Goal: Communication & Community: Answer question/provide support

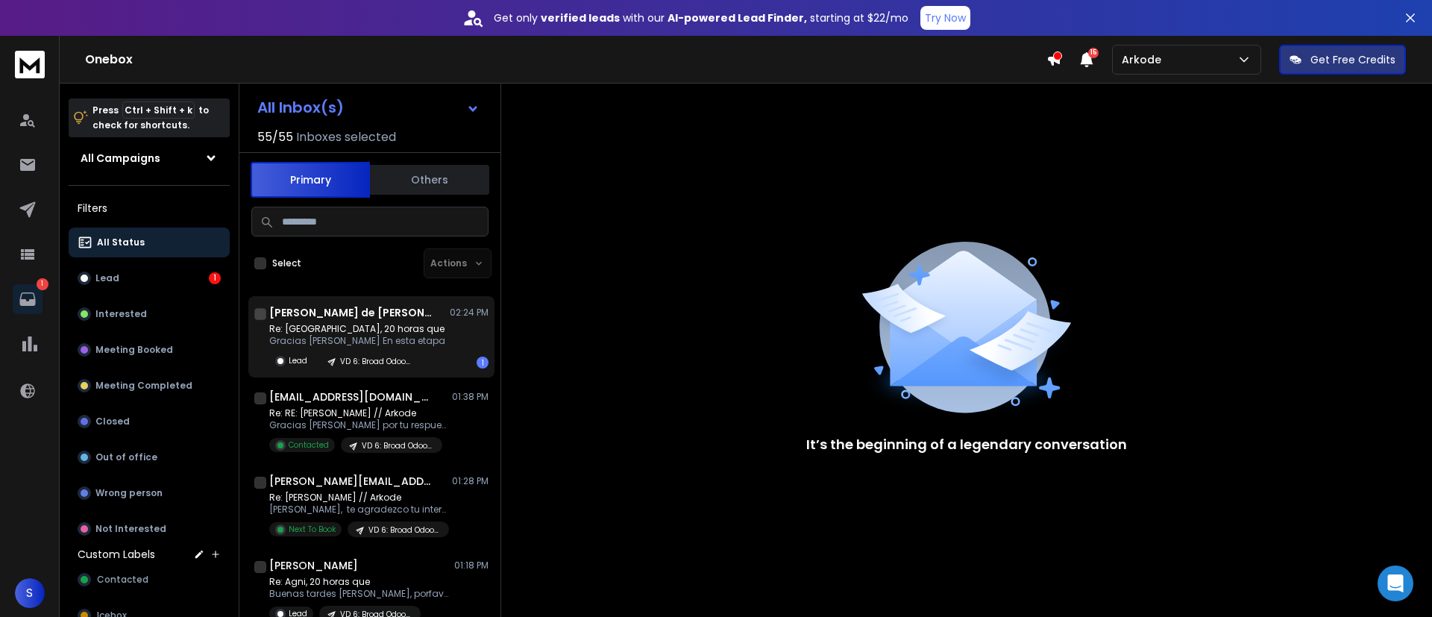
click at [376, 333] on p "Re: [GEOGRAPHIC_DATA], 20 horas que" at bounding box center [357, 329] width 176 height 12
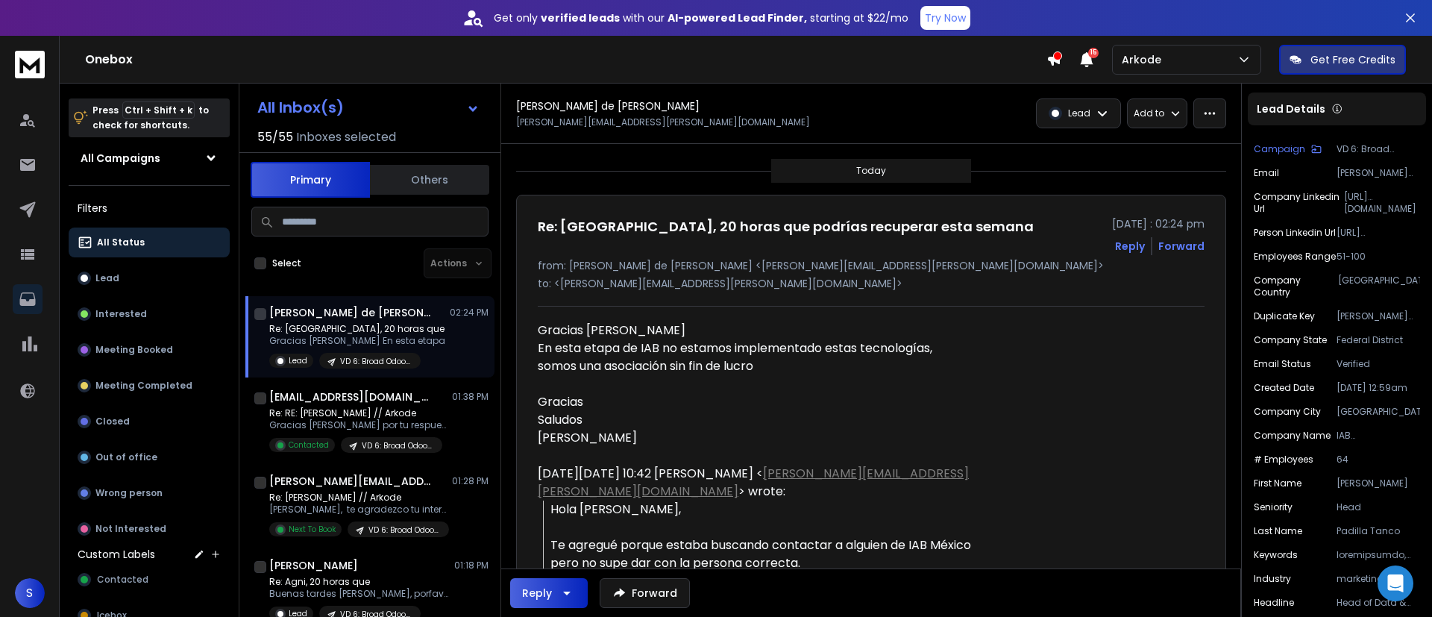
click at [1076, 109] on p "Lead" at bounding box center [1079, 113] width 22 height 12
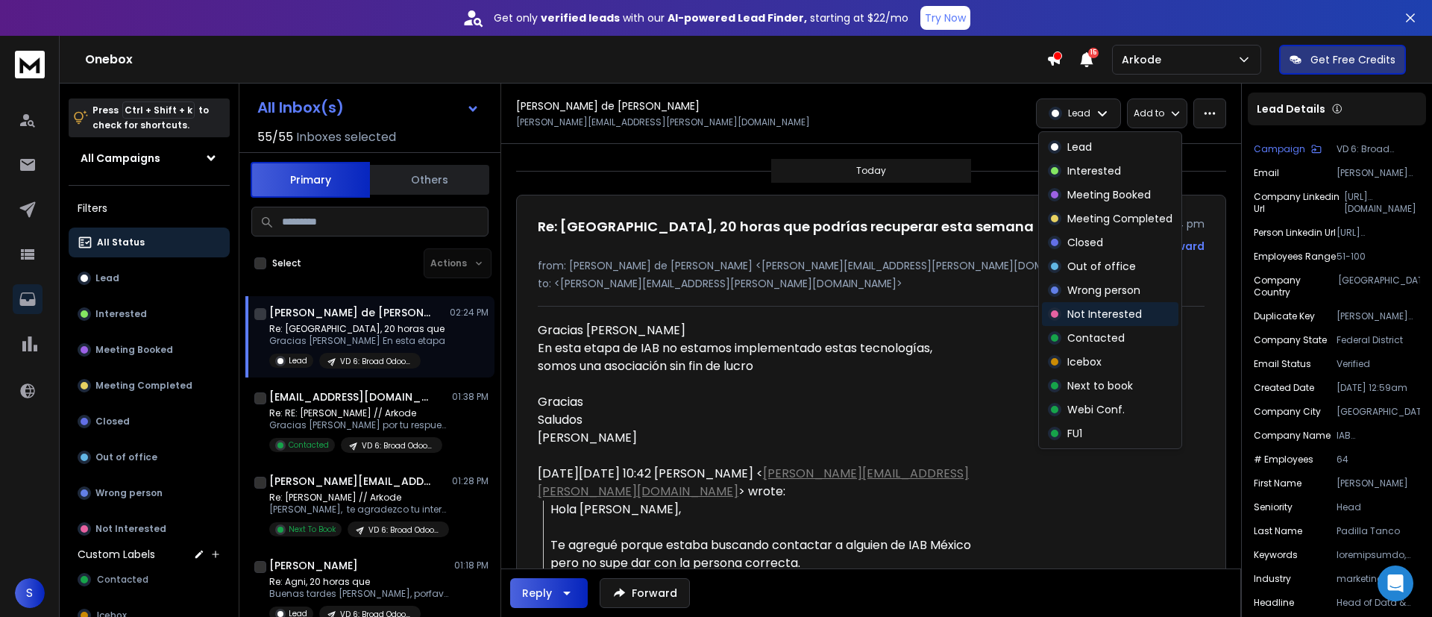
click at [1077, 308] on p "Not Interested" at bounding box center [1104, 313] width 75 height 15
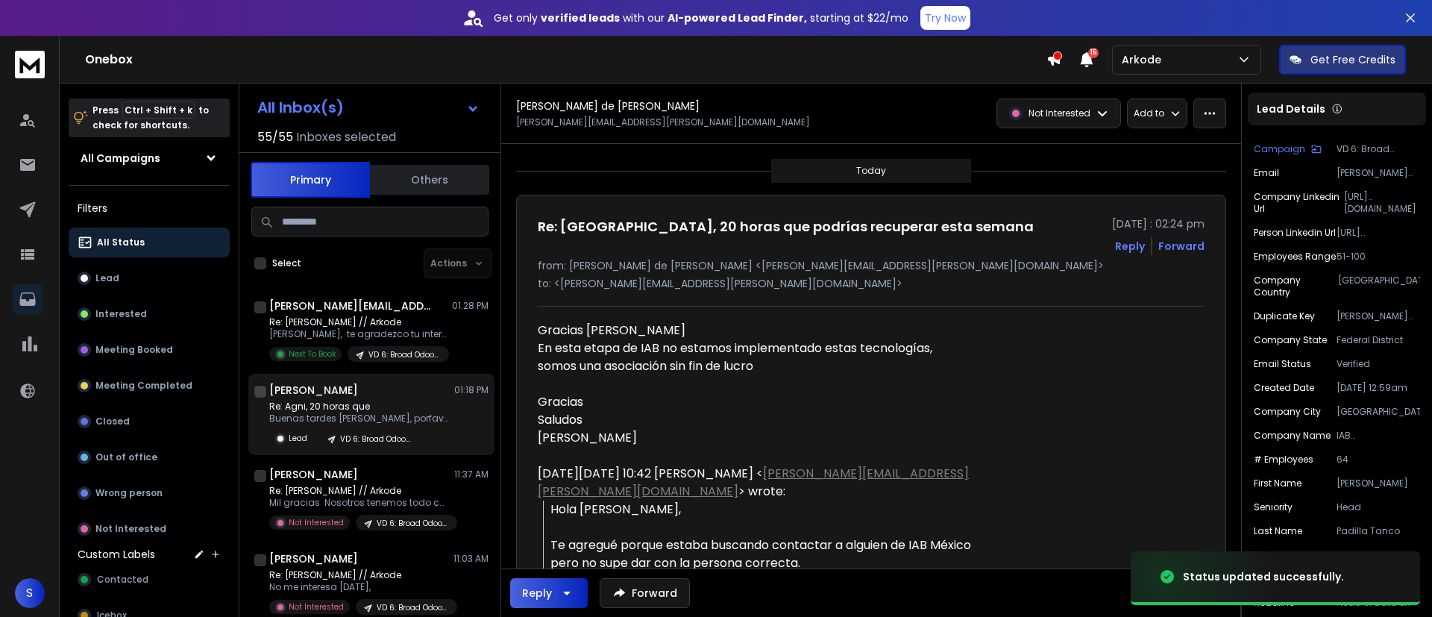
scroll to position [149, 0]
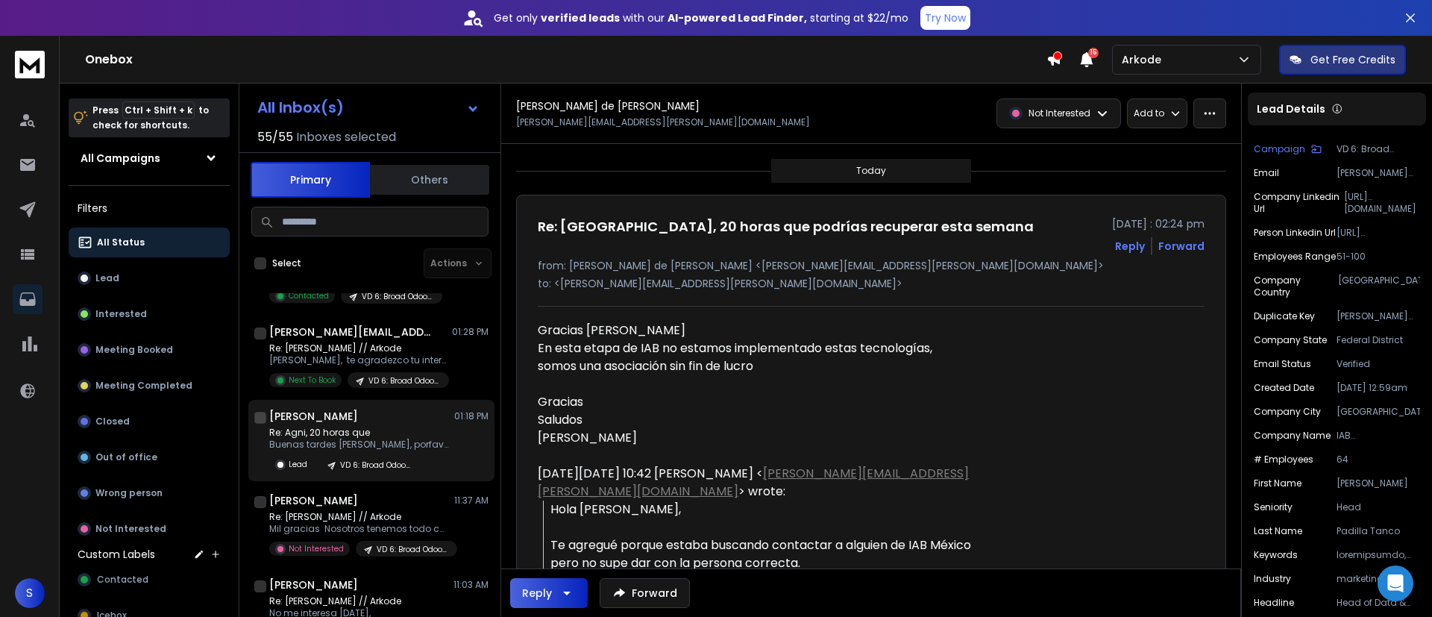
click at [427, 428] on div "Re: Agni, 20 horas que Buenas tardes Rodrigo Si, porfavor Lead VD 6: Broad Odoo…" at bounding box center [378, 449] width 219 height 45
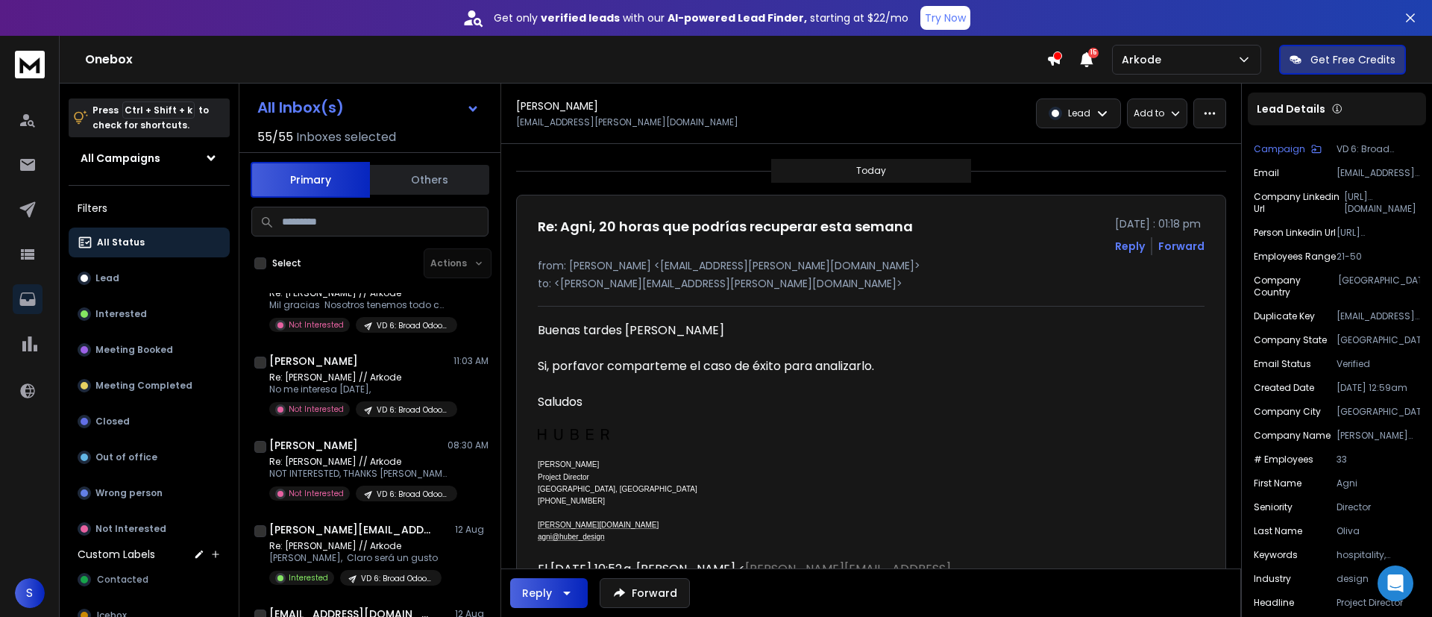
scroll to position [0, 0]
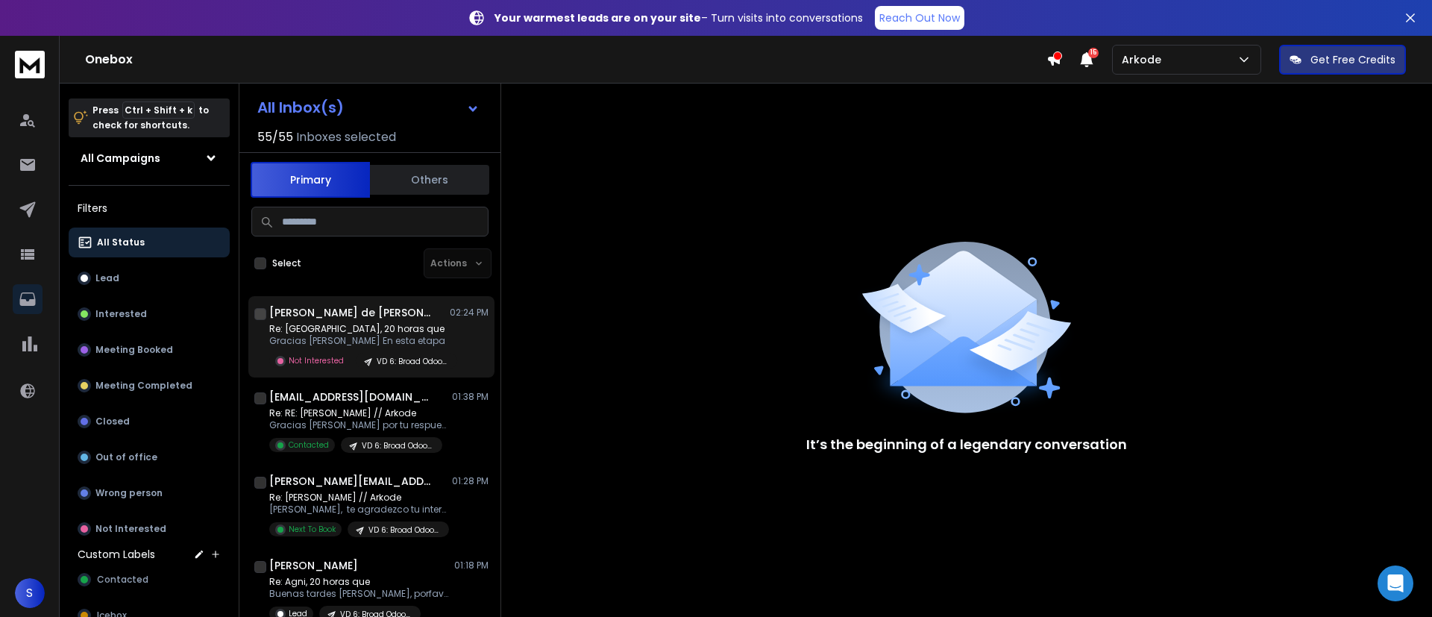
click at [437, 336] on p "Gracias [PERSON_NAME] En esta etapa" at bounding box center [358, 341] width 179 height 12
